Goal: Task Accomplishment & Management: Manage account settings

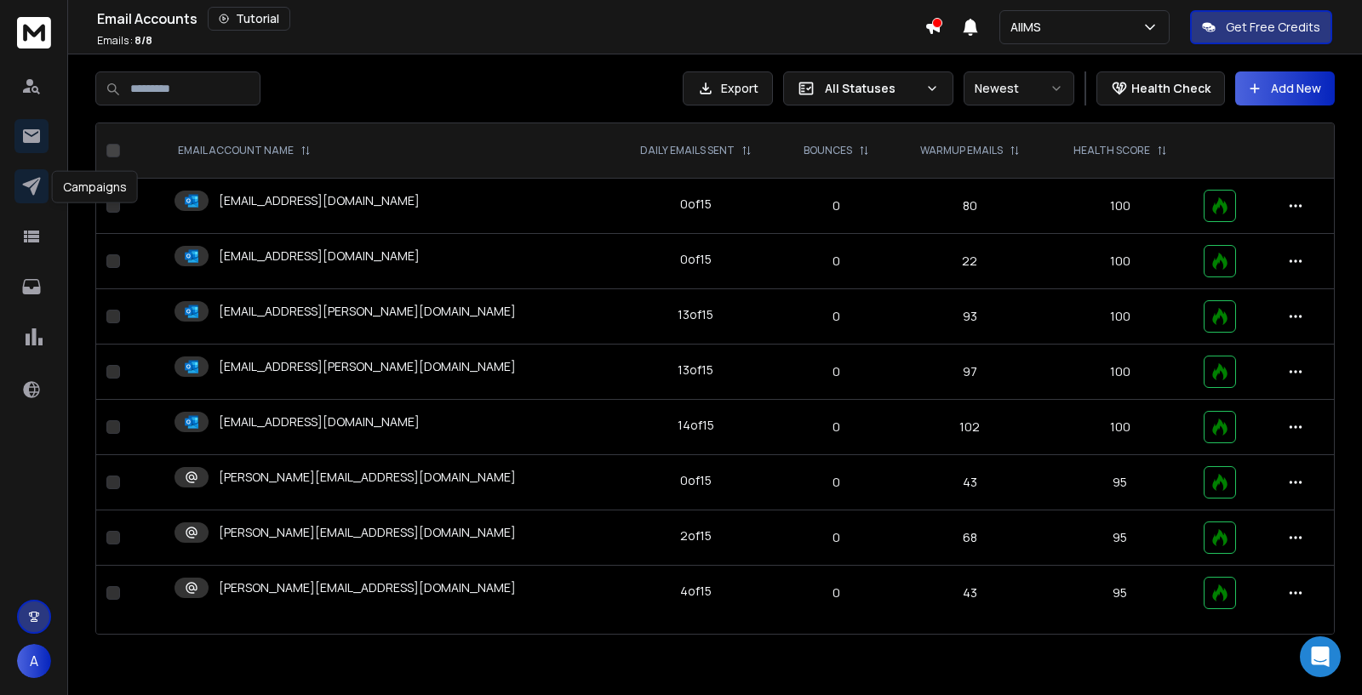
click at [31, 187] on icon at bounding box center [31, 187] width 18 height 18
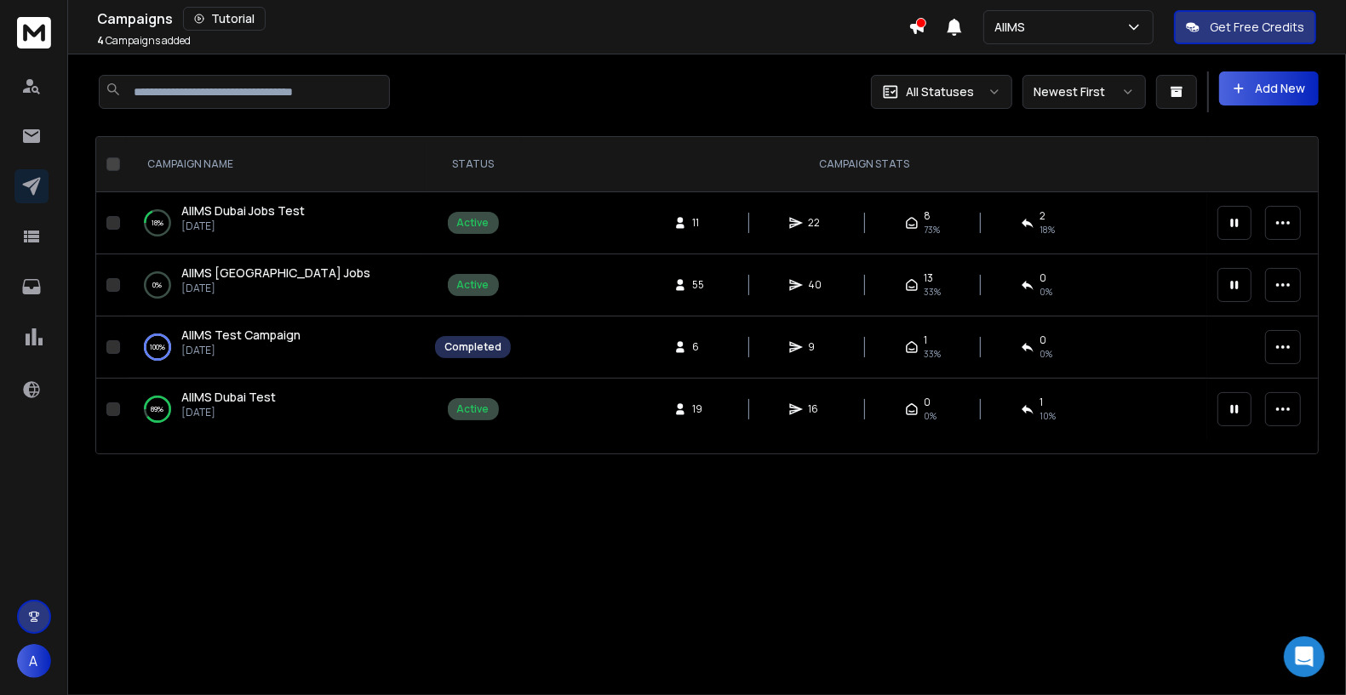
click at [243, 271] on span "AIIMS [GEOGRAPHIC_DATA] Jobs" at bounding box center [275, 273] width 189 height 16
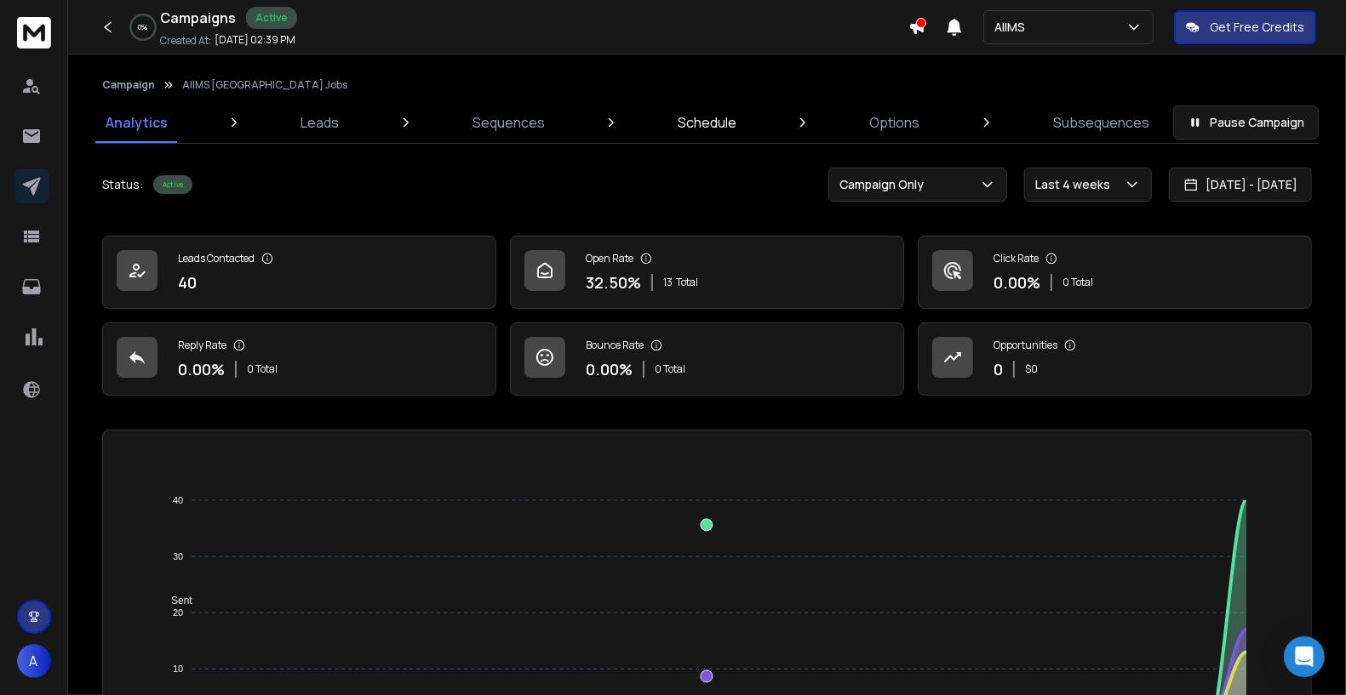
click at [720, 125] on p "Schedule" at bounding box center [706, 122] width 59 height 20
